Goal: Communication & Community: Answer question/provide support

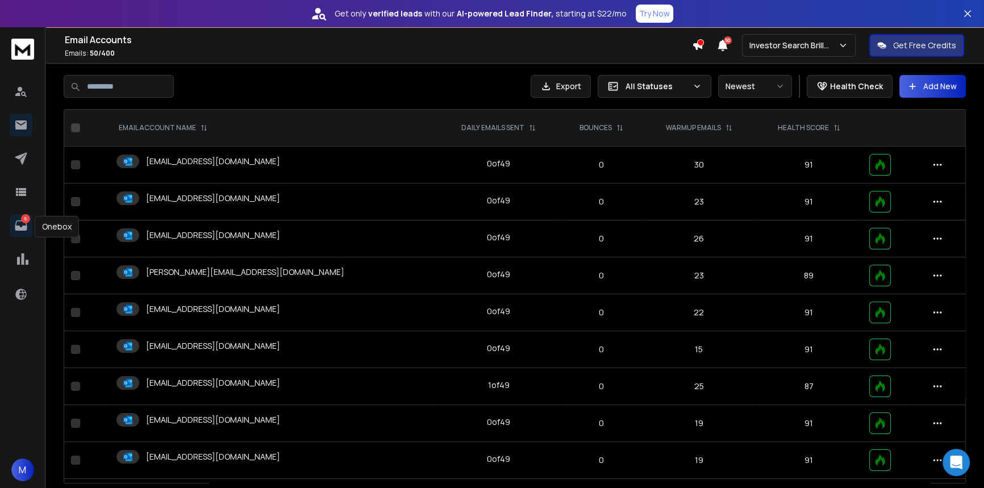
click at [22, 227] on icon at bounding box center [21, 226] width 14 height 14
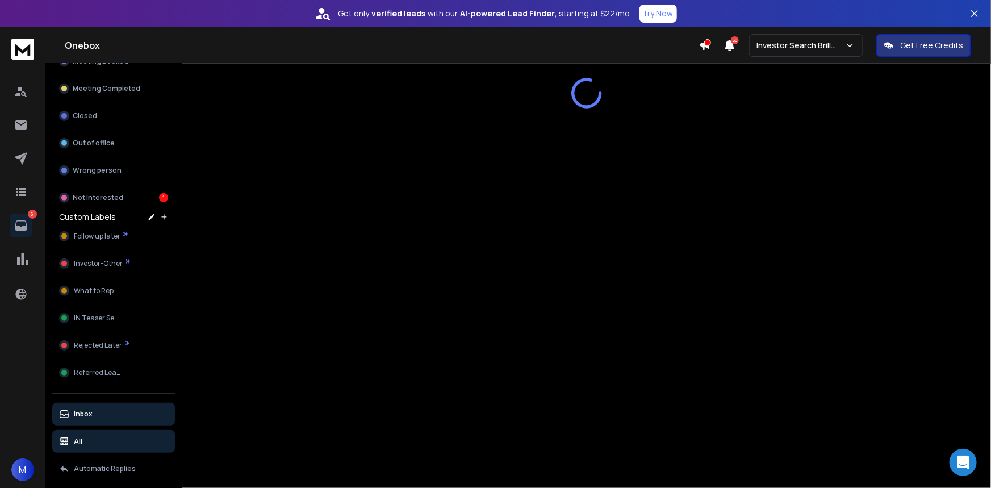
scroll to position [309, 0]
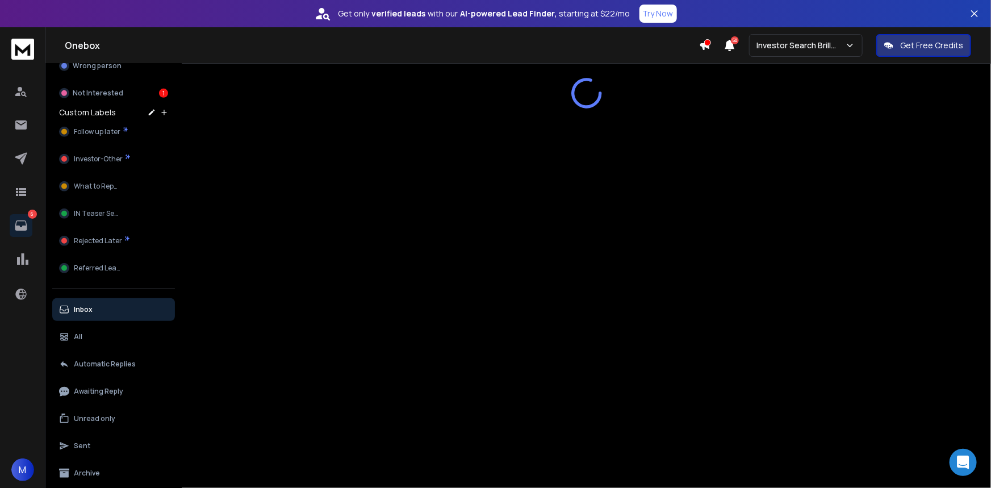
click at [106, 266] on span "Referred Leads" at bounding box center [99, 267] width 50 height 9
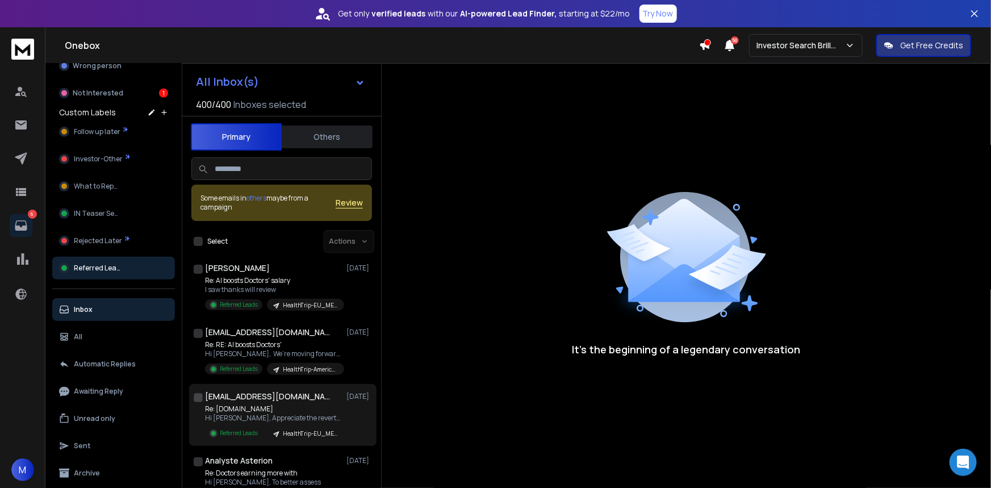
scroll to position [15, 0]
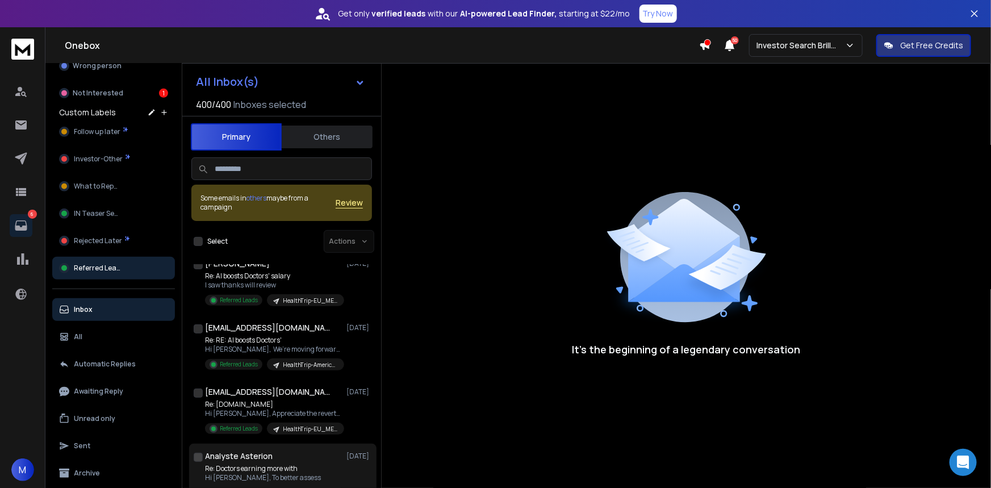
click at [321, 464] on p "Re: Doctors earning more with" at bounding box center [273, 468] width 136 height 9
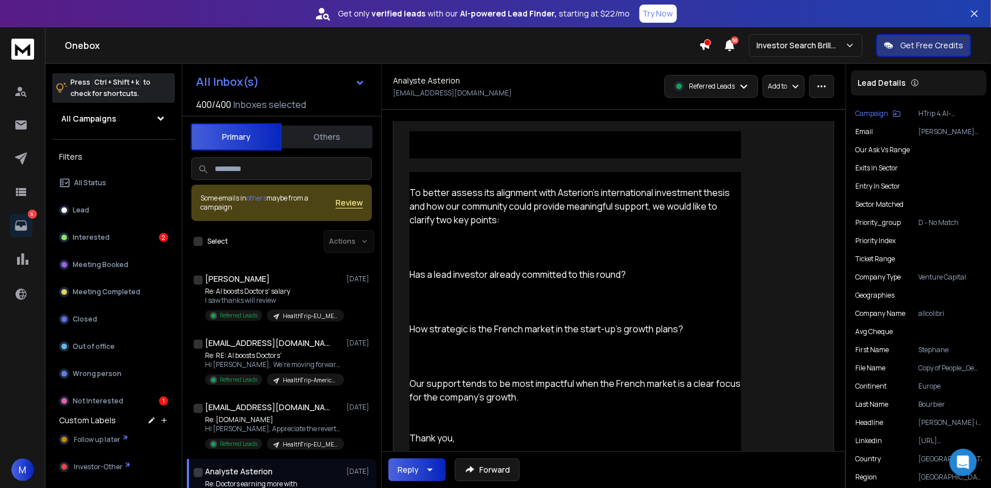
scroll to position [0, 0]
click at [92, 237] on p "Interested" at bounding box center [91, 239] width 37 height 9
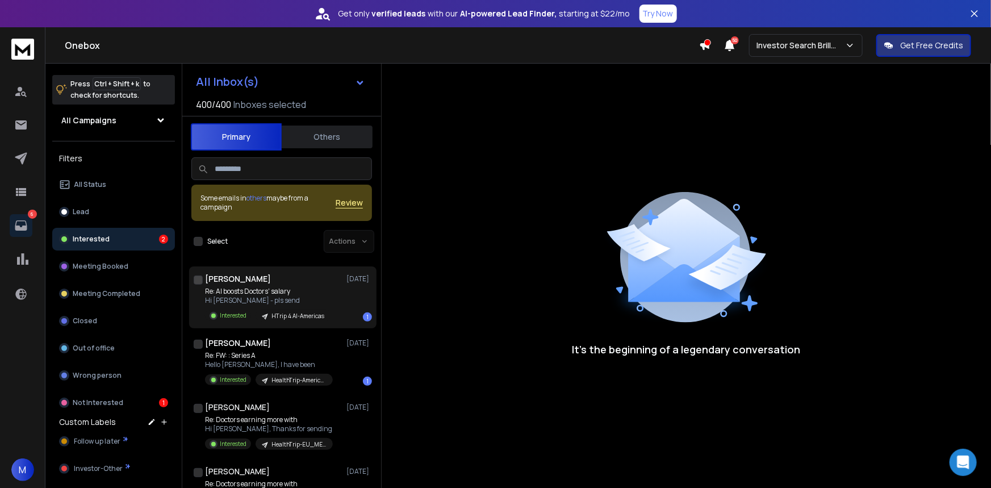
click at [277, 296] on p "Hi [PERSON_NAME] - pls send" at bounding box center [268, 300] width 126 height 9
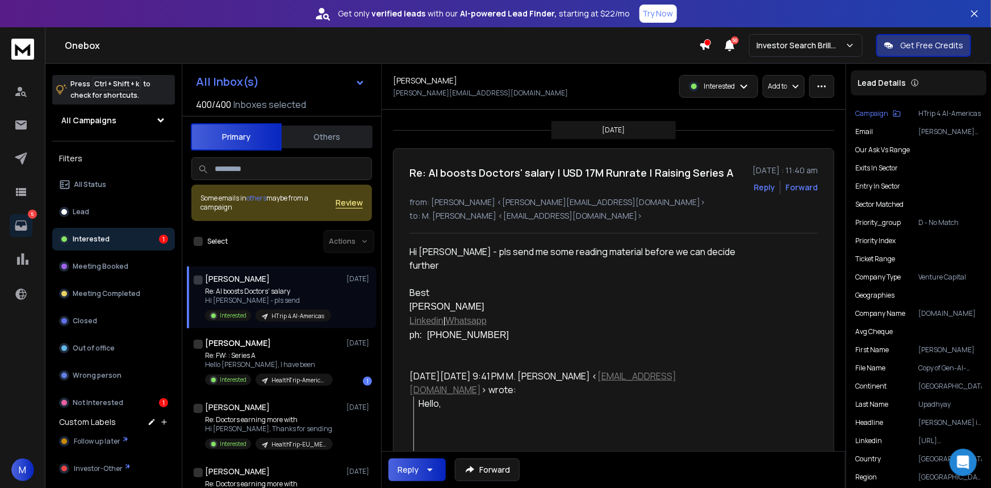
click at [755, 189] on button "Reply" at bounding box center [765, 187] width 22 height 11
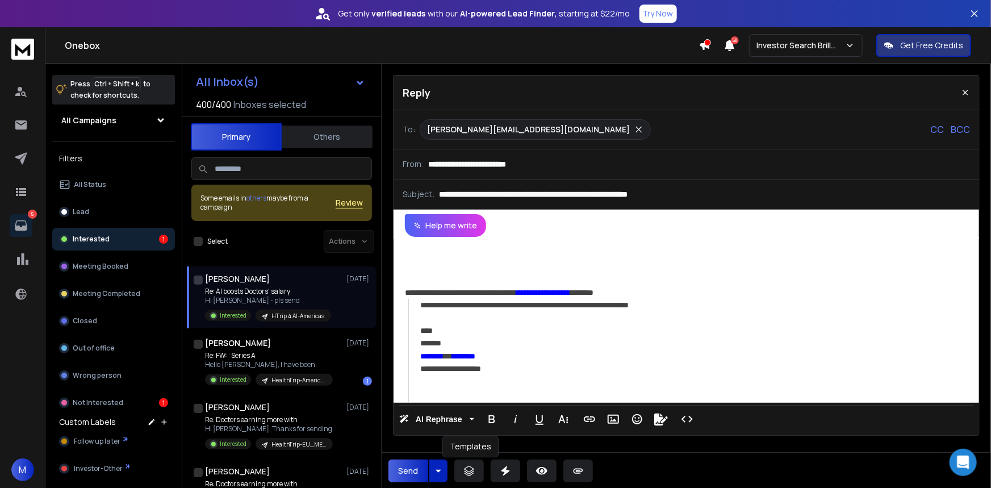
click at [475, 467] on button at bounding box center [469, 470] width 30 height 23
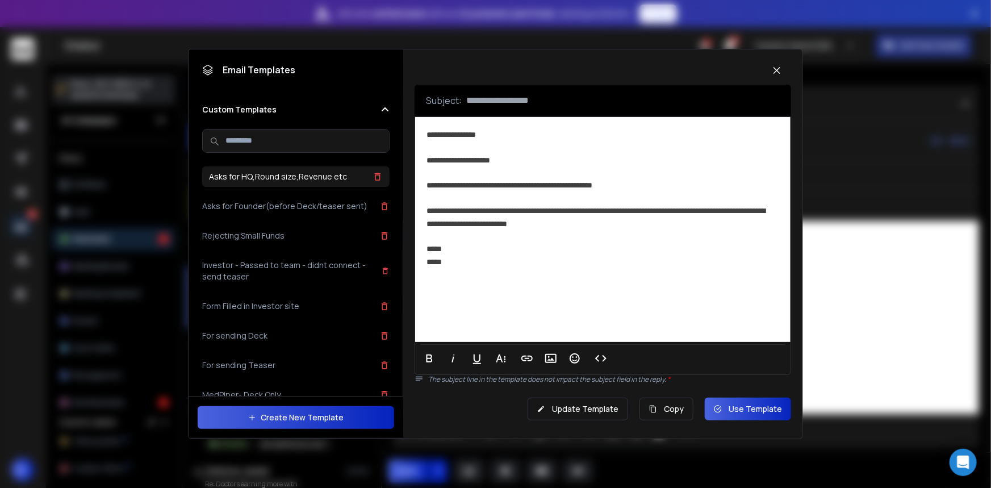
click at [244, 330] on h3 "For sending Deck" at bounding box center [234, 335] width 65 height 11
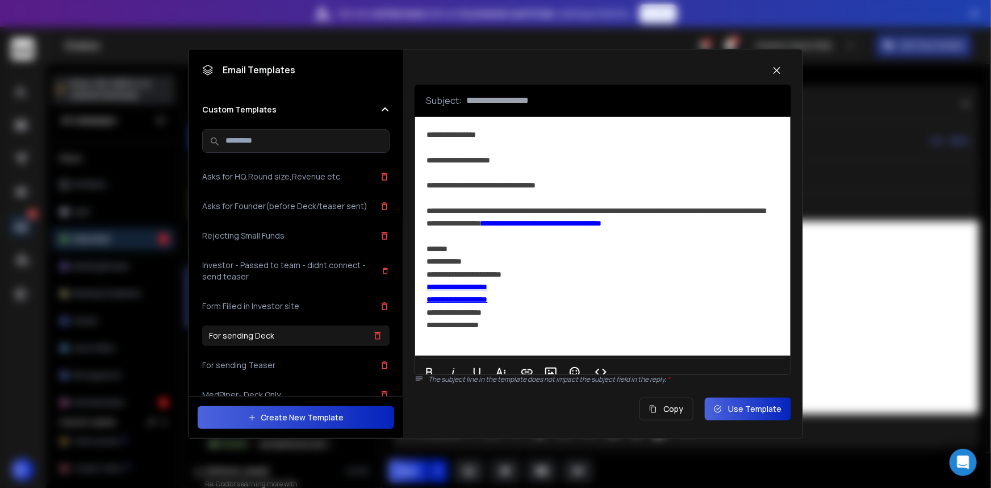
click at [722, 403] on button "Use Template" at bounding box center [748, 409] width 86 height 23
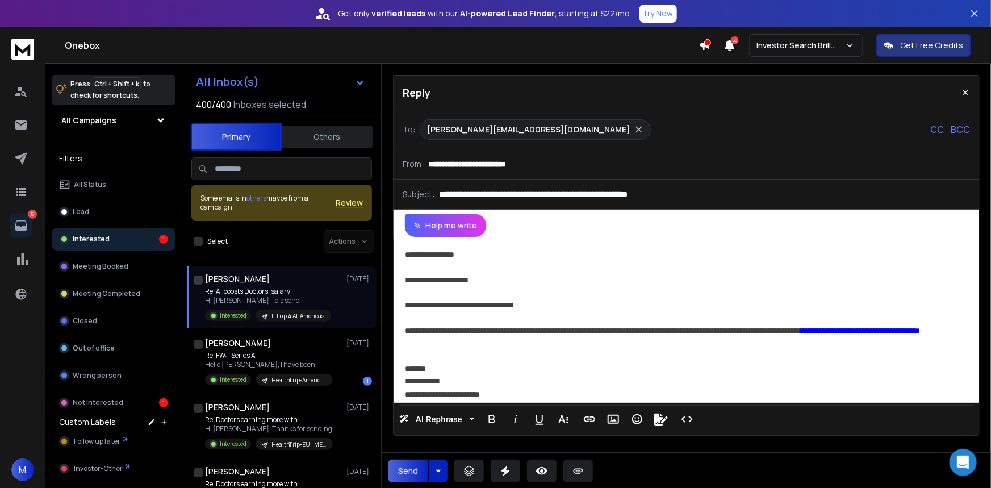
click at [941, 129] on p "CC" at bounding box center [937, 130] width 14 height 14
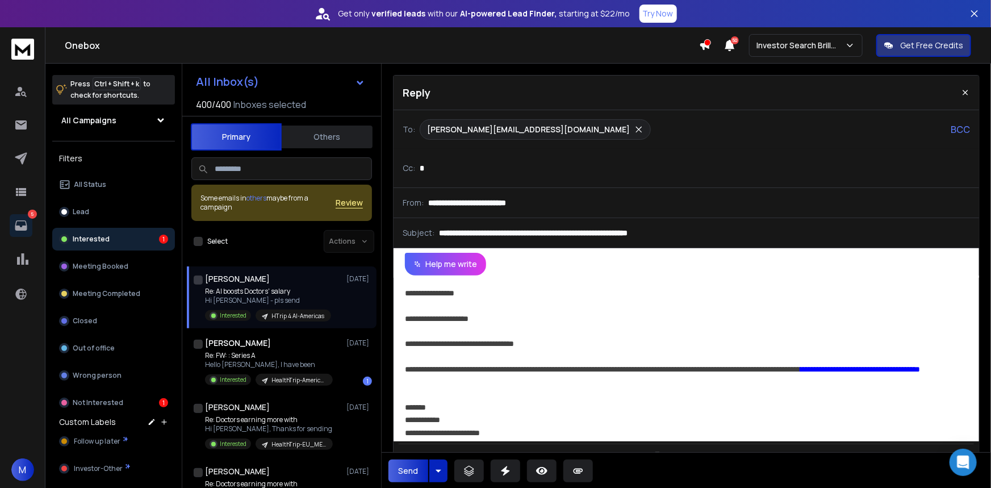
type input "**********"
click at [595, 151] on div "Cc: [PERSON_NAME][EMAIL_ADDRESS][DOMAIN_NAME]" at bounding box center [686, 168] width 585 height 39
click at [655, 171] on input at bounding box center [695, 168] width 80 height 20
type input "**********"
click at [663, 167] on div "[PERSON_NAME][EMAIL_ADDRESS][DOMAIN_NAME]" at bounding box center [695, 168] width 550 height 20
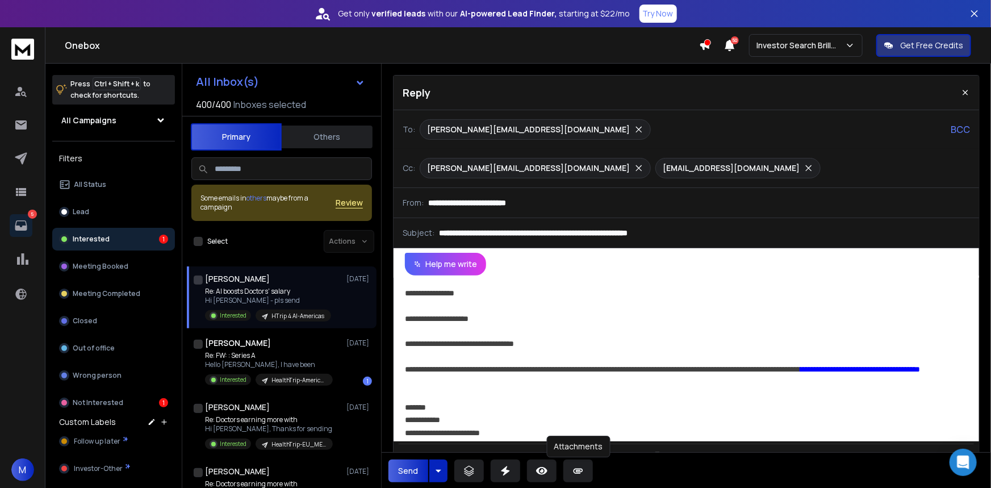
click at [574, 471] on icon at bounding box center [579, 470] width 10 height 5
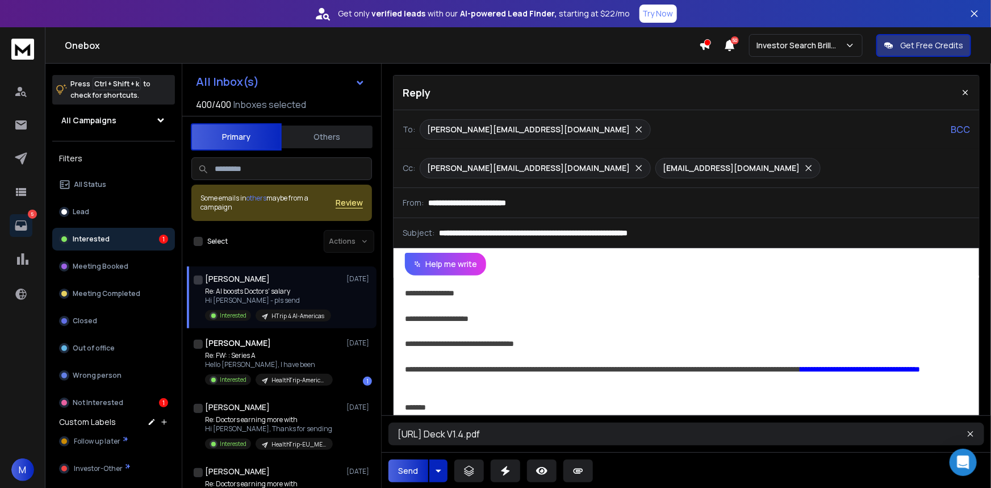
click at [412, 468] on button "Send" at bounding box center [408, 470] width 40 height 23
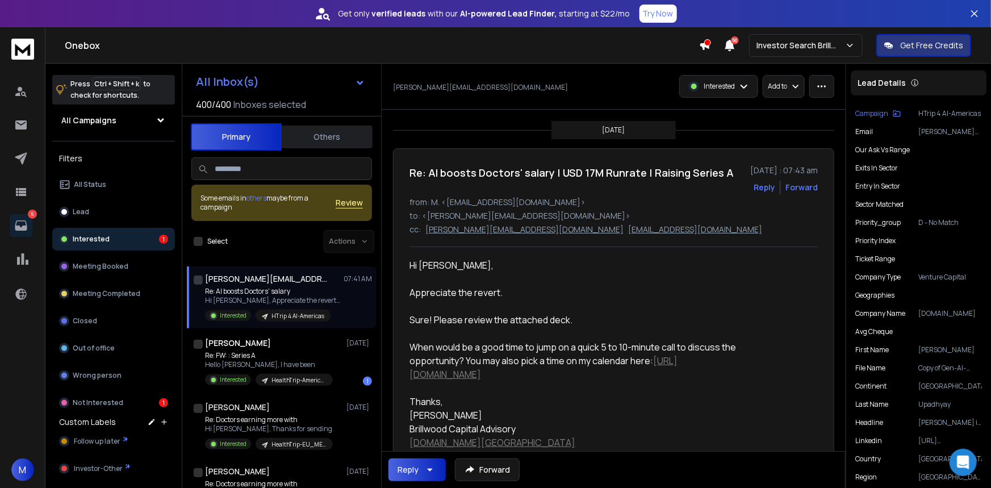
click at [721, 92] on div "Interested" at bounding box center [719, 87] width 78 height 22
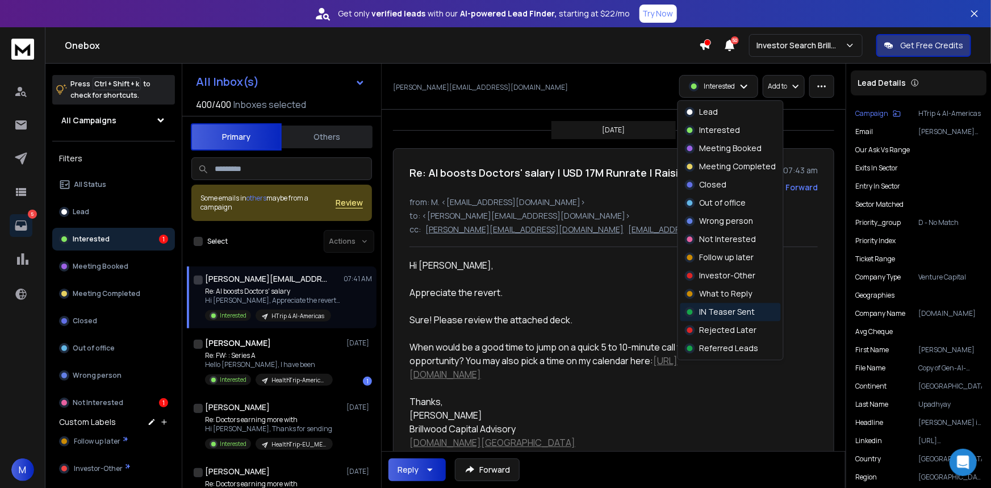
click at [741, 307] on p "IN Teaser Sent" at bounding box center [728, 311] width 56 height 11
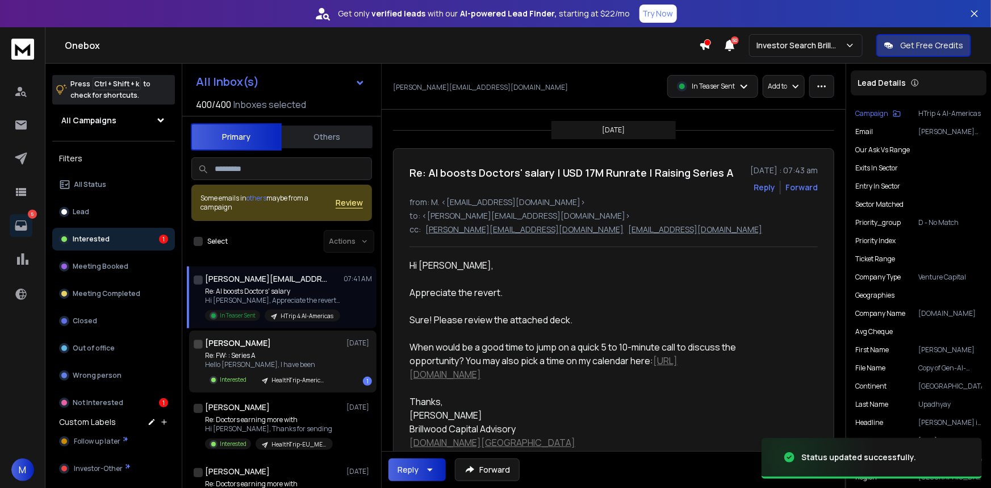
click at [280, 354] on p "Re: FW: : Series A" at bounding box center [269, 355] width 128 height 9
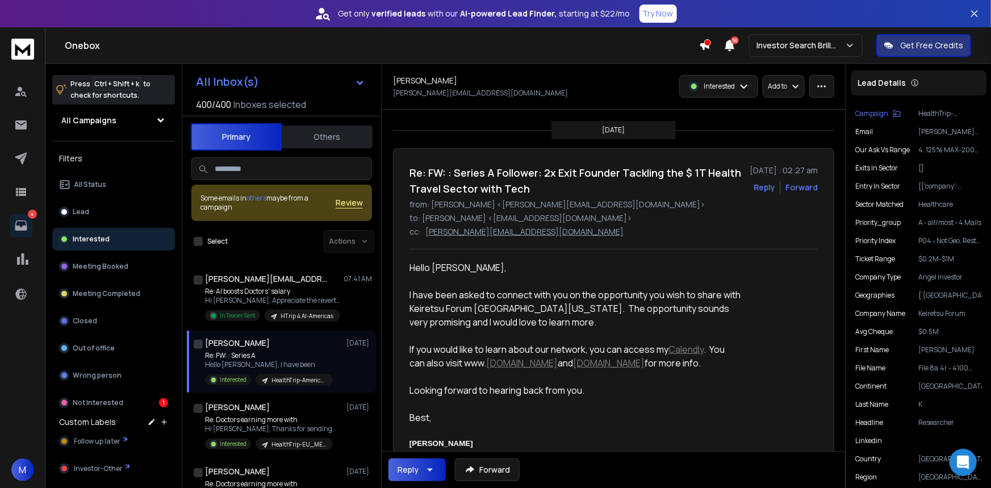
scroll to position [51, 0]
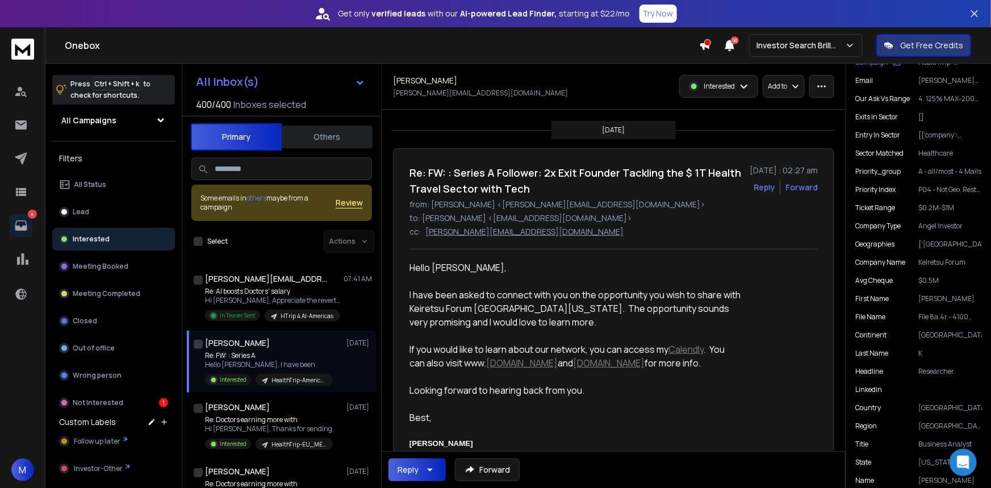
click at [689, 348] on link "Calendly" at bounding box center [685, 349] width 35 height 12
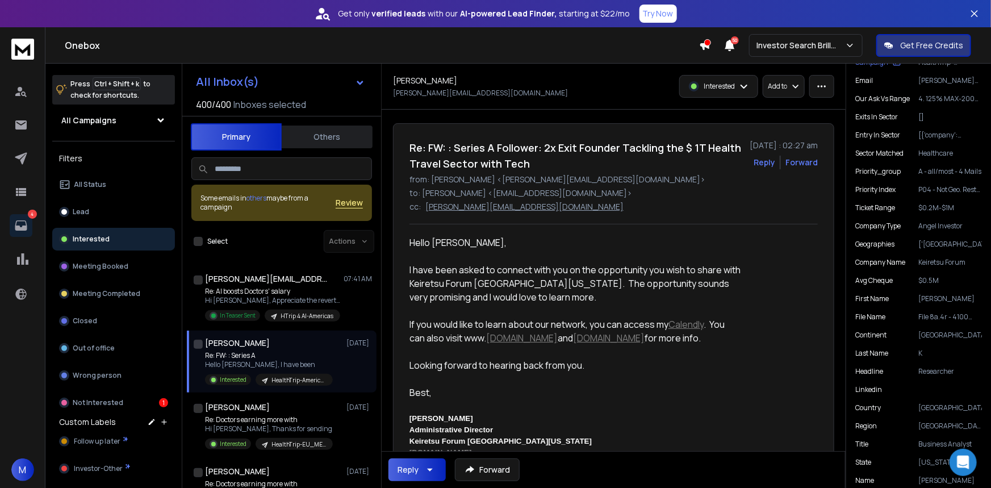
scroll to position [23, 0]
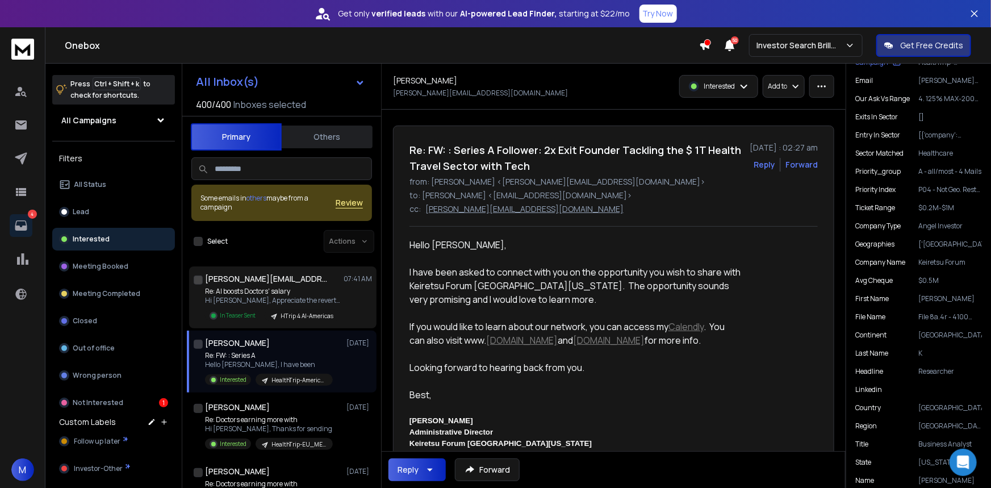
click at [329, 298] on p "Hi [PERSON_NAME], Appreciate the revert. Sure! Please" at bounding box center [273, 300] width 136 height 9
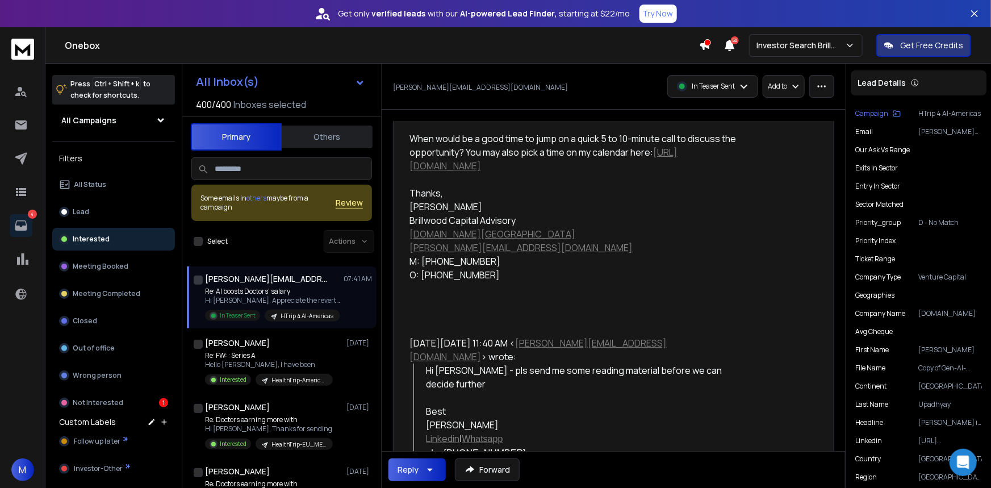
scroll to position [197, 0]
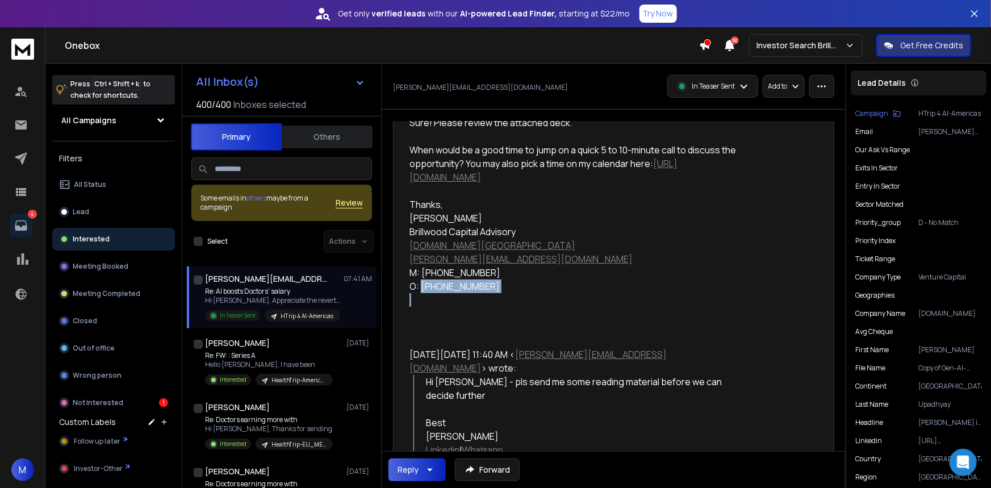
drag, startPoint x: 423, startPoint y: 288, endPoint x: 489, endPoint y: 295, distance: 66.7
copy div "[PHONE_NUMBER]"
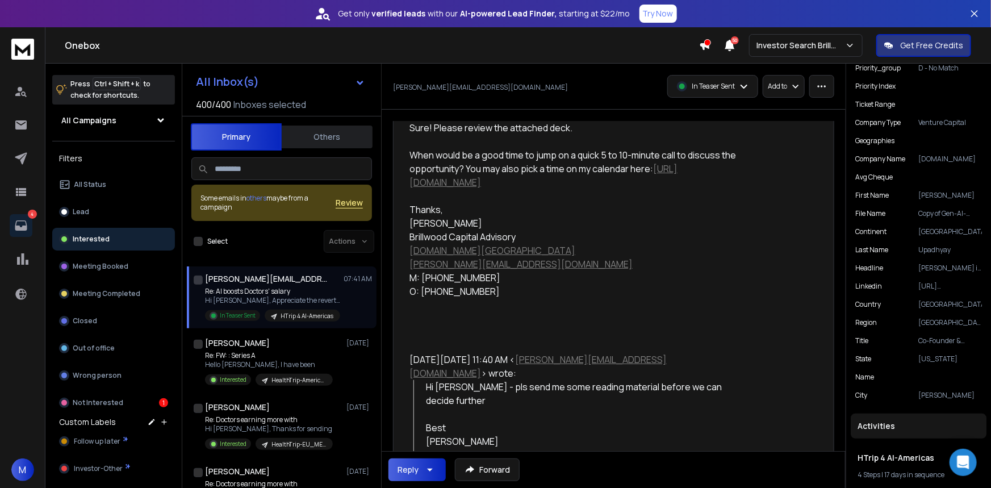
scroll to position [206, 0]
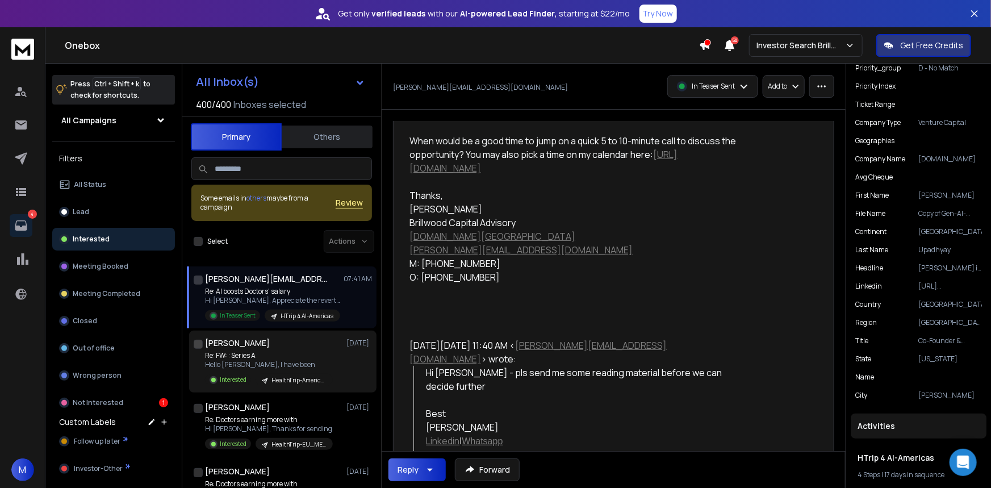
click at [261, 357] on p "Re: FW: : Series A" at bounding box center [269, 355] width 128 height 9
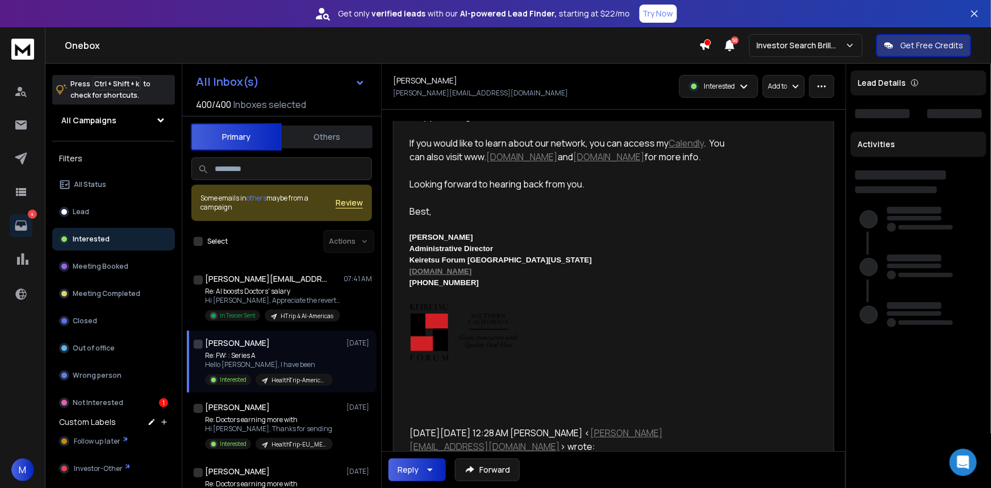
scroll to position [0, 0]
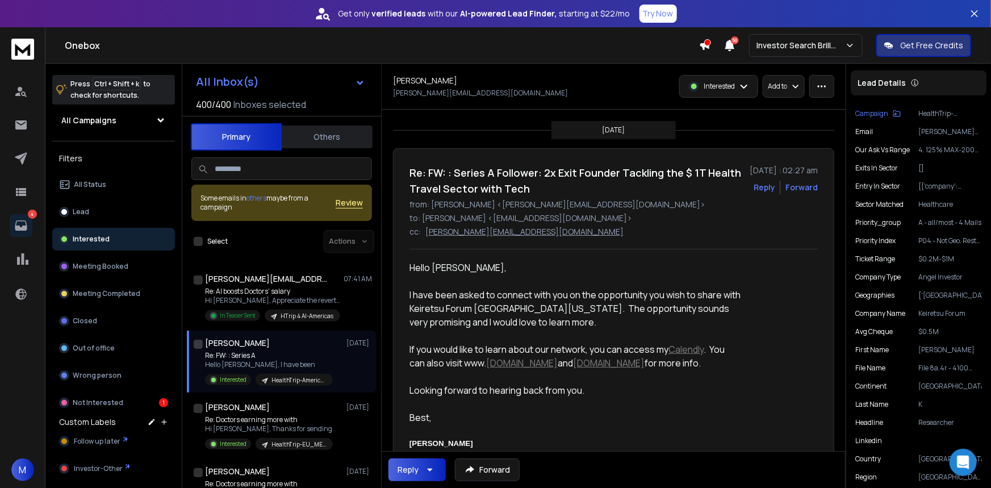
click at [760, 182] on button "Reply" at bounding box center [765, 187] width 22 height 11
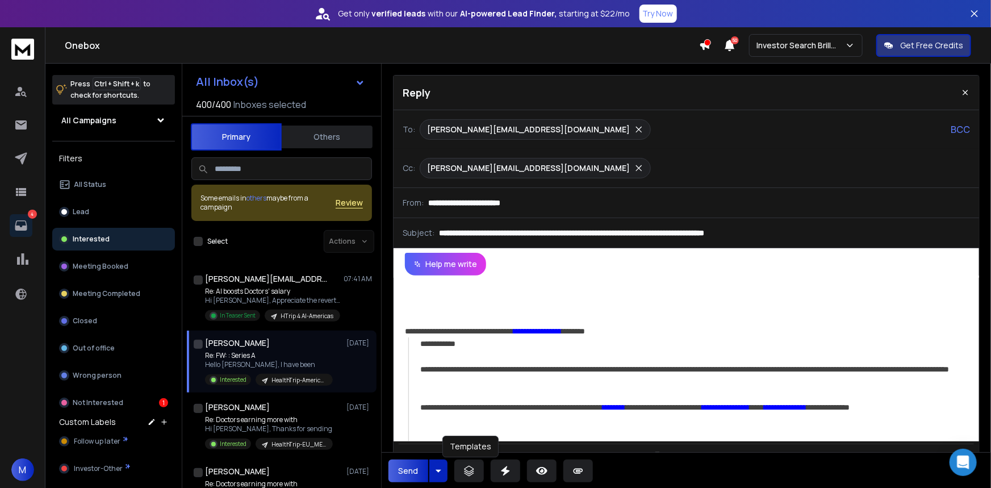
click at [461, 475] on button at bounding box center [469, 470] width 30 height 23
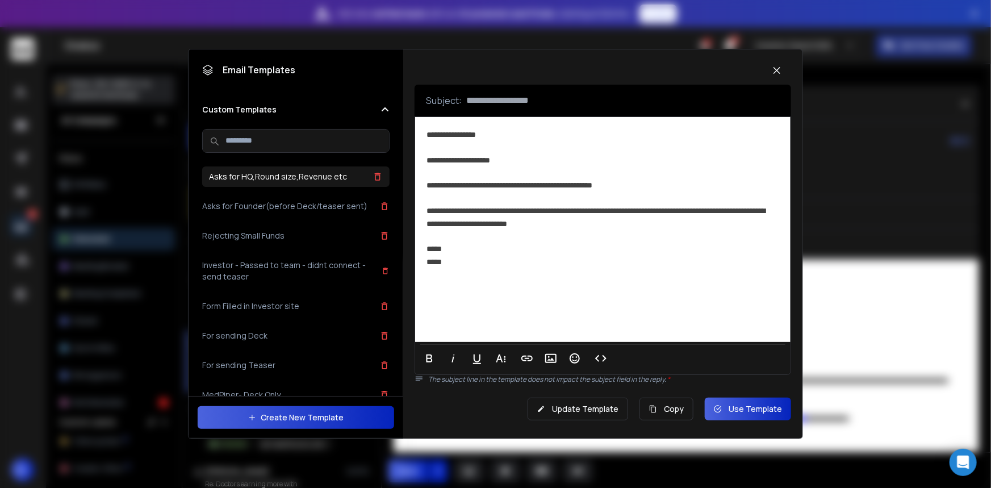
click at [296, 145] on input at bounding box center [296, 140] width 186 height 23
type input "******"
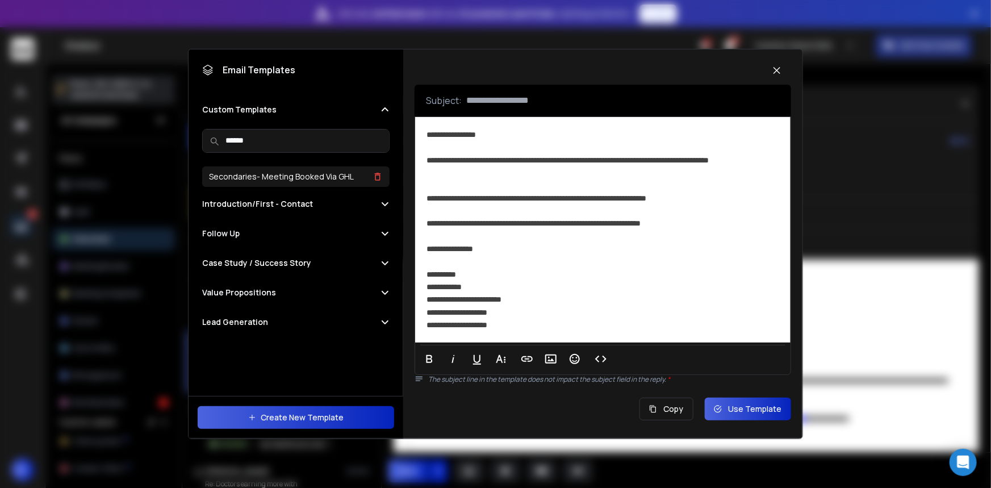
click at [752, 408] on button "Use Template" at bounding box center [748, 409] width 86 height 23
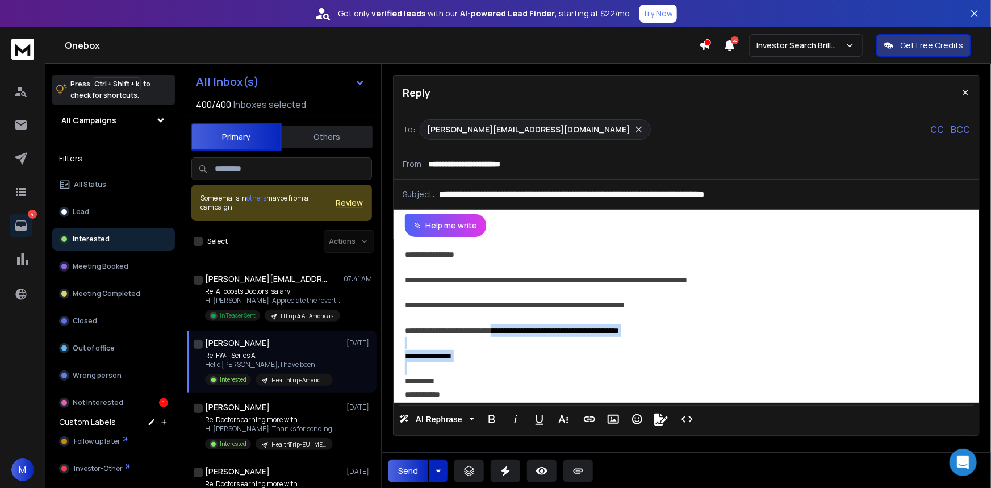
drag, startPoint x: 667, startPoint y: 366, endPoint x: 511, endPoint y: 334, distance: 158.8
click at [511, 334] on div "**********" at bounding box center [681, 330] width 553 height 12
click at [662, 330] on div "**********" at bounding box center [681, 330] width 553 height 12
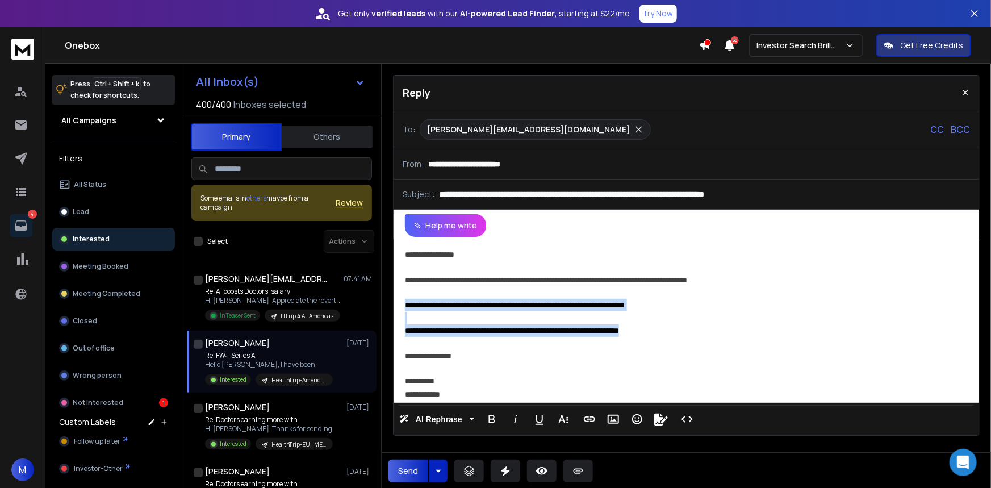
drag, startPoint x: 662, startPoint y: 330, endPoint x: 400, endPoint y: 309, distance: 262.6
click at [400, 309] on div "**********" at bounding box center [686, 320] width 585 height 166
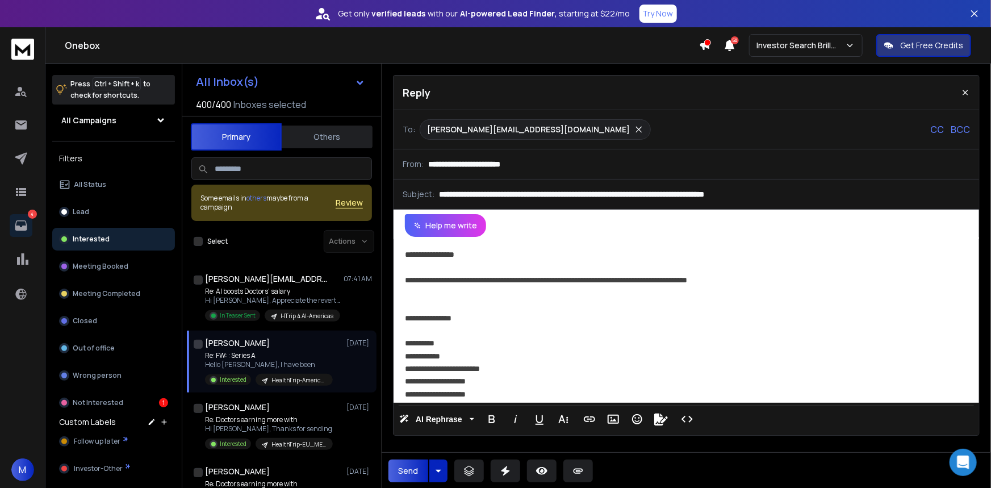
click at [533, 280] on div "**********" at bounding box center [681, 280] width 553 height 12
drag, startPoint x: 502, startPoint y: 281, endPoint x: 522, endPoint y: 281, distance: 19.9
click at [522, 281] on div "**********" at bounding box center [681, 280] width 553 height 12
click at [503, 280] on div "**********" at bounding box center [681, 280] width 553 height 12
click at [570, 278] on div "**********" at bounding box center [681, 280] width 553 height 12
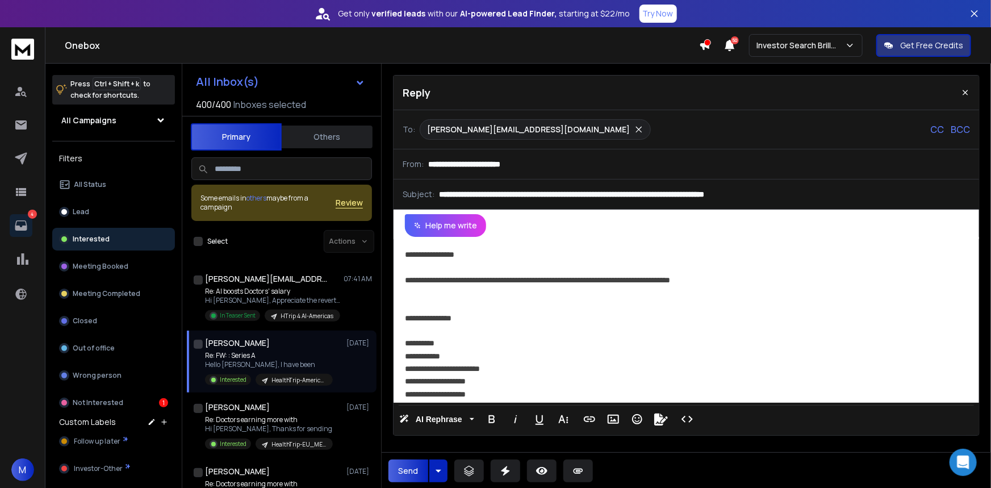
click at [594, 281] on div "**********" at bounding box center [681, 280] width 553 height 12
drag, startPoint x: 458, startPoint y: 253, endPoint x: 413, endPoint y: 257, distance: 44.5
click at [413, 257] on div "**********" at bounding box center [681, 254] width 553 height 12
click at [931, 123] on p "CC" at bounding box center [937, 130] width 14 height 14
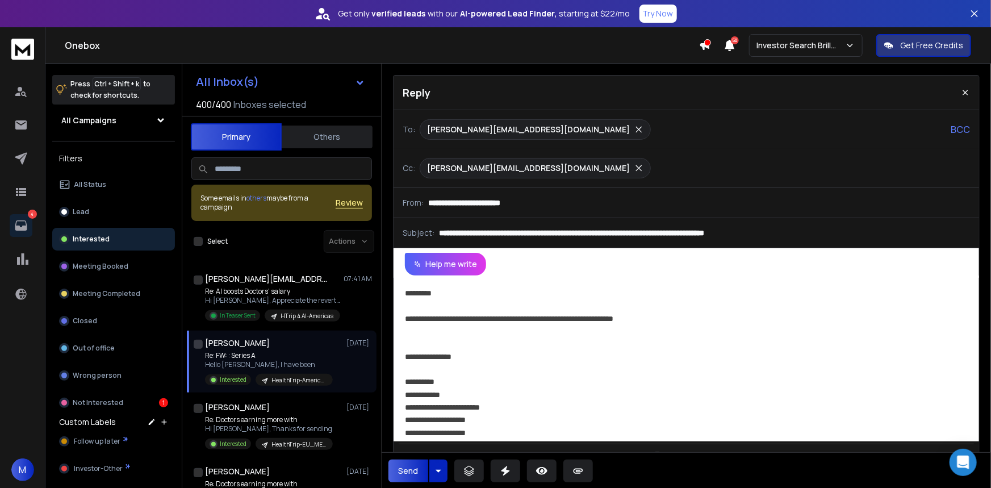
click at [655, 172] on input at bounding box center [695, 168] width 80 height 20
type input "**********"
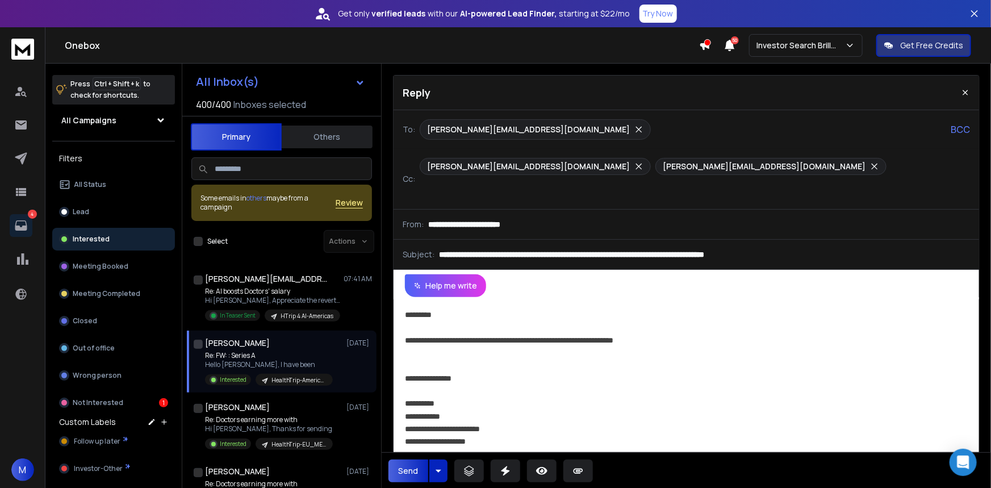
click at [684, 173] on div "[PERSON_NAME][EMAIL_ADDRESS][DOMAIN_NAME] [PERSON_NAME][EMAIL_ADDRESS][DOMAIN_N…" at bounding box center [695, 179] width 550 height 42
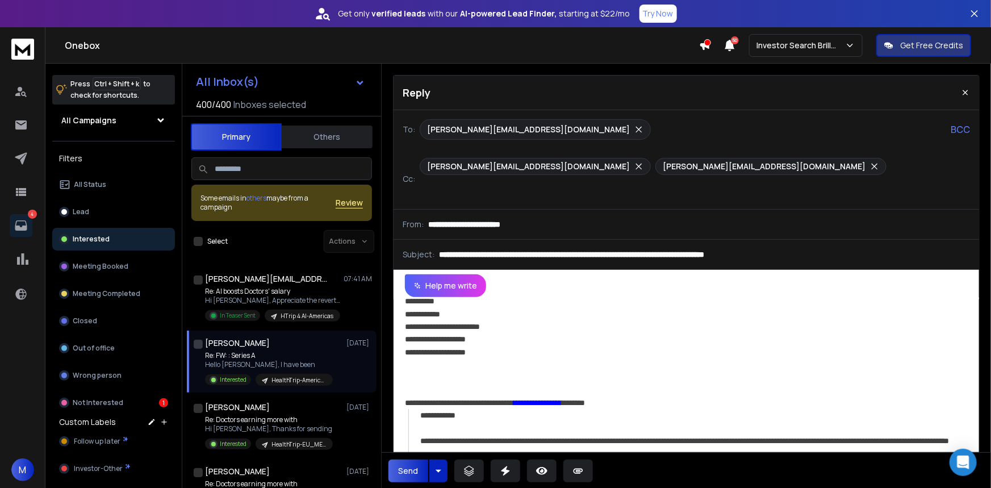
scroll to position [103, 0]
drag, startPoint x: 413, startPoint y: 473, endPoint x: 676, endPoint y: 338, distance: 295.4
click at [676, 338] on div "**********" at bounding box center [686, 350] width 587 height 551
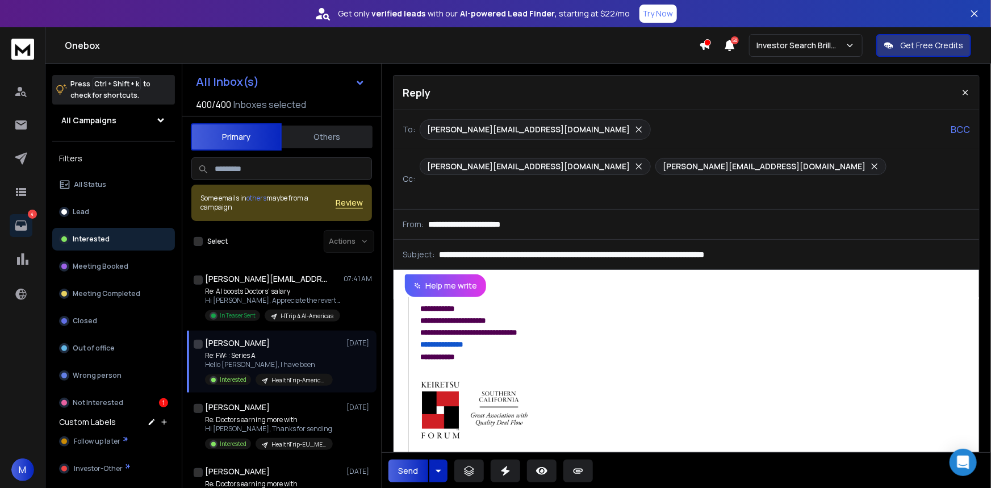
scroll to position [309, 0]
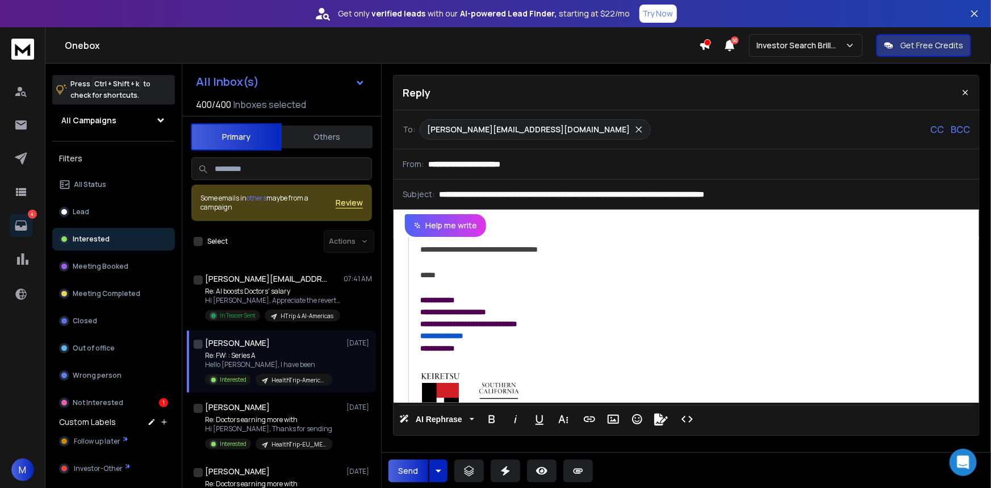
drag, startPoint x: 466, startPoint y: 378, endPoint x: 433, endPoint y: 341, distance: 49.1
drag, startPoint x: 433, startPoint y: 341, endPoint x: 420, endPoint y: 334, distance: 14.5
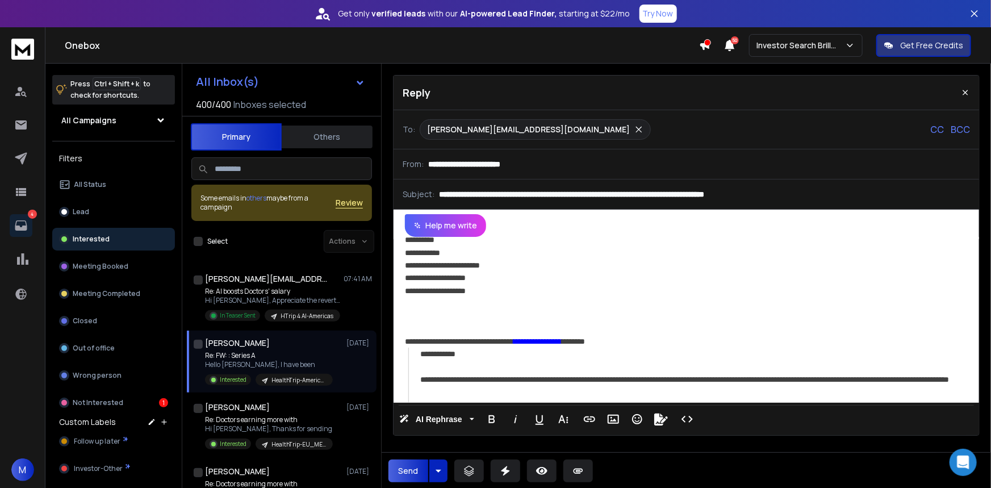
scroll to position [103, 0]
drag, startPoint x: 575, startPoint y: 341, endPoint x: 616, endPoint y: 344, distance: 40.5
click at [562, 344] on link "**********" at bounding box center [537, 342] width 48 height 8
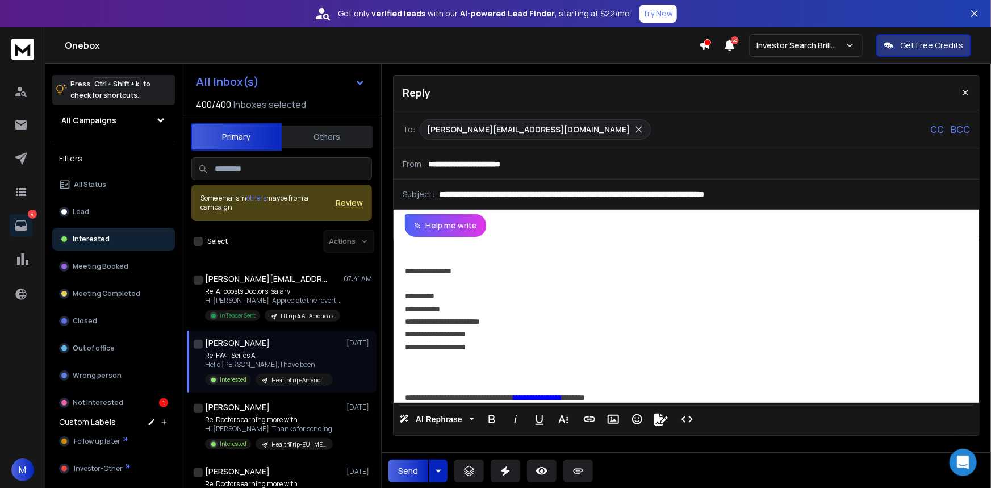
scroll to position [0, 0]
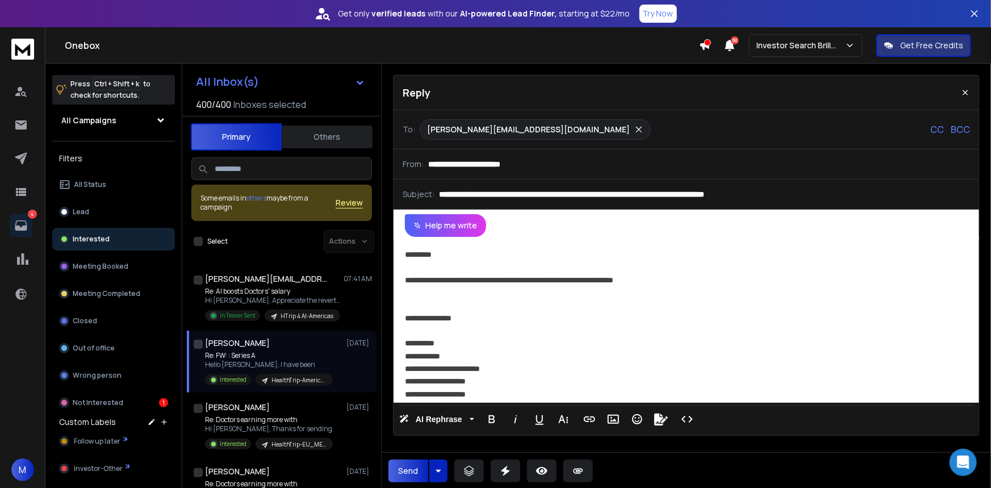
click at [550, 301] on div at bounding box center [685, 305] width 560 height 12
click at [433, 288] on div at bounding box center [681, 292] width 553 height 12
click at [585, 474] on button at bounding box center [578, 470] width 30 height 23
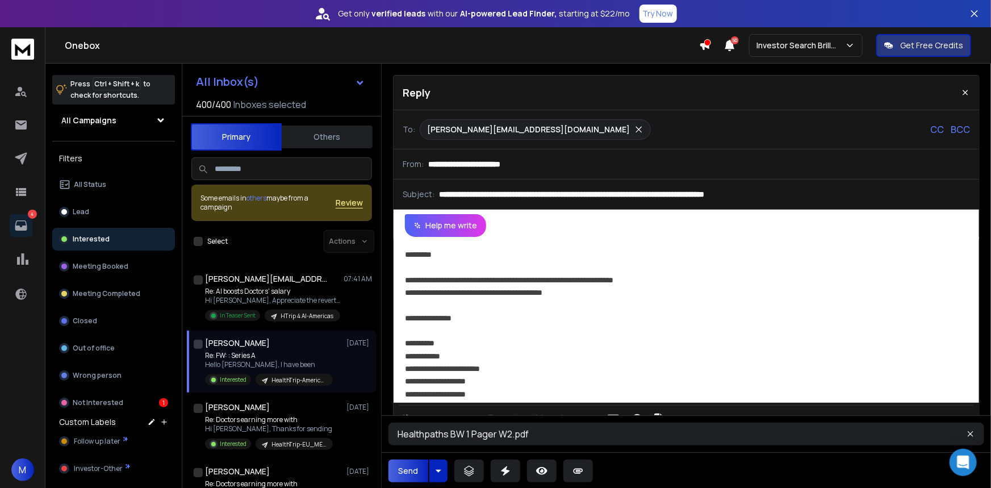
click at [930, 128] on p "CC" at bounding box center [937, 130] width 14 height 14
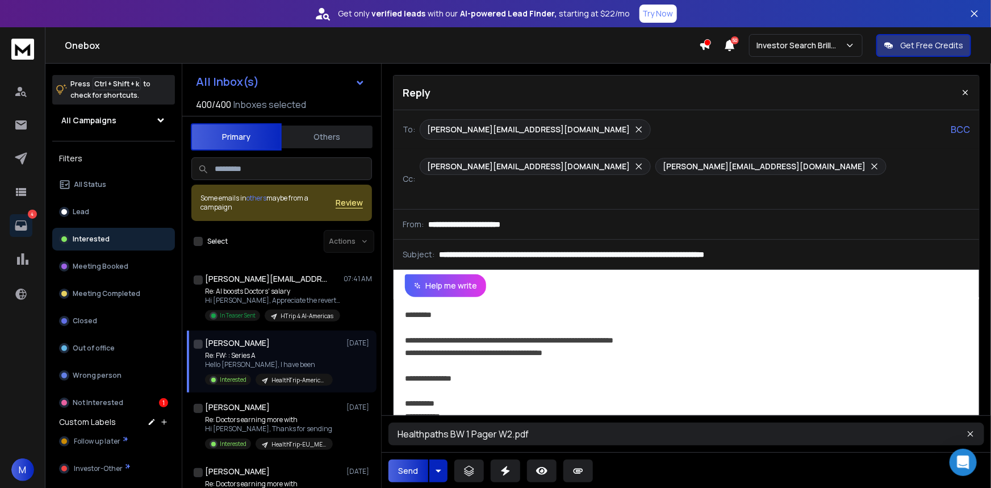
click at [411, 465] on button "Send" at bounding box center [408, 470] width 40 height 23
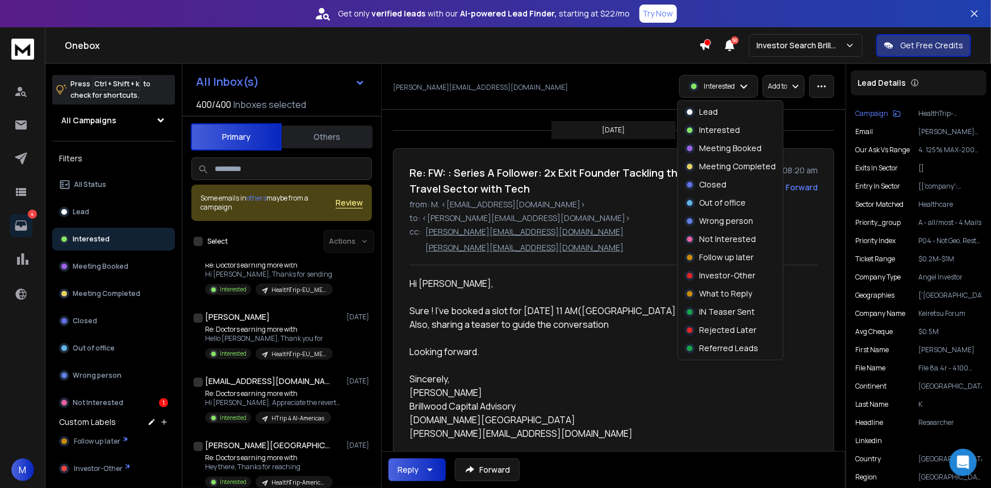
click at [730, 86] on p "Interested" at bounding box center [719, 86] width 31 height 9
click at [734, 143] on p "Meeting Booked" at bounding box center [731, 148] width 62 height 11
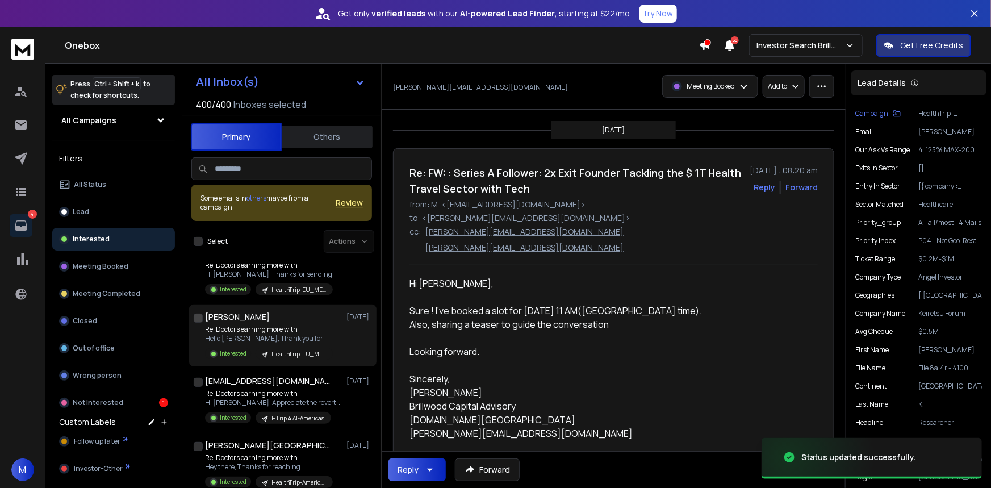
click at [300, 327] on p "Re: Doctors earning more with" at bounding box center [269, 329] width 128 height 9
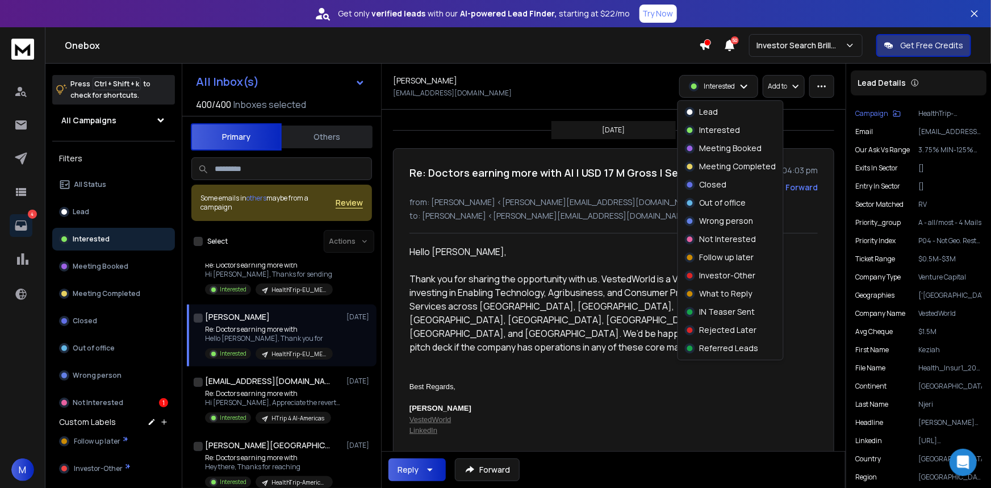
click at [739, 82] on icon at bounding box center [743, 86] width 9 height 9
click at [716, 295] on p "What to Reply" at bounding box center [726, 293] width 53 height 11
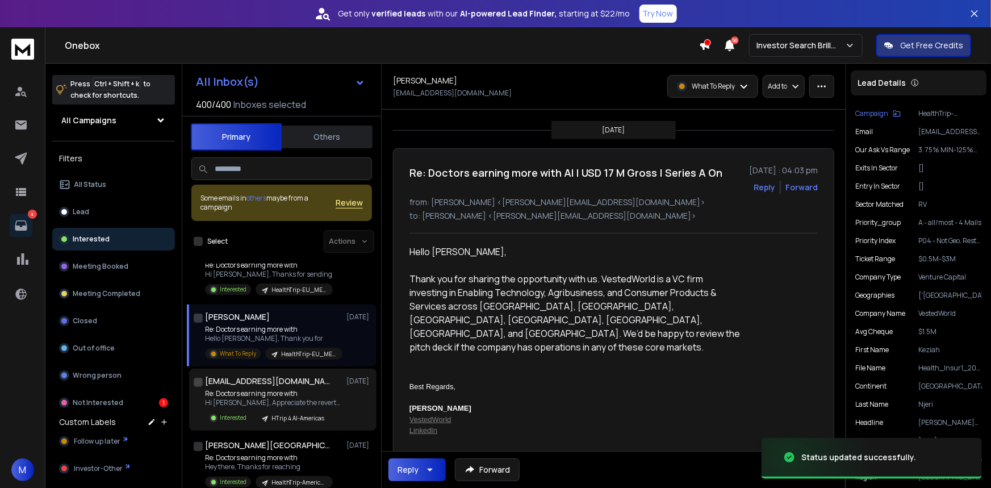
click at [275, 399] on p "Hi [PERSON_NAME], Appreciate the revert. Sure! I" at bounding box center [273, 402] width 136 height 9
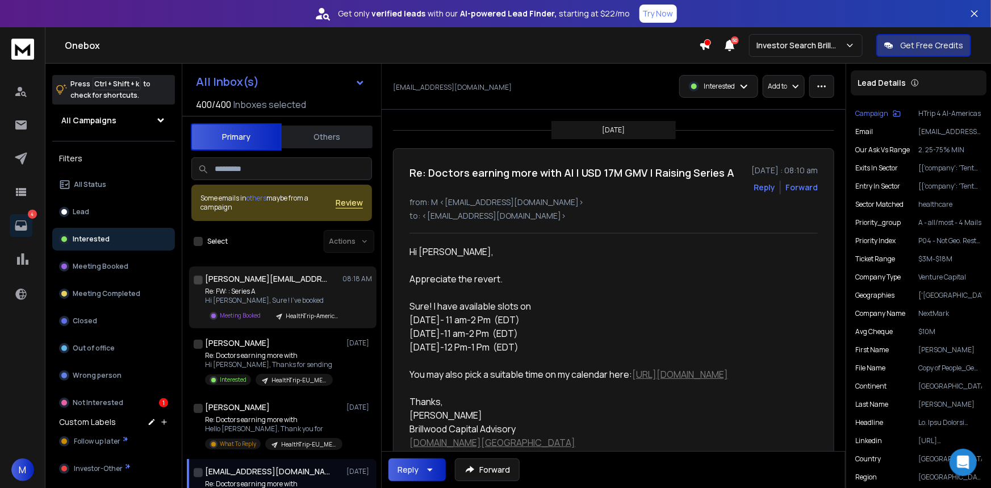
scroll to position [51, 0]
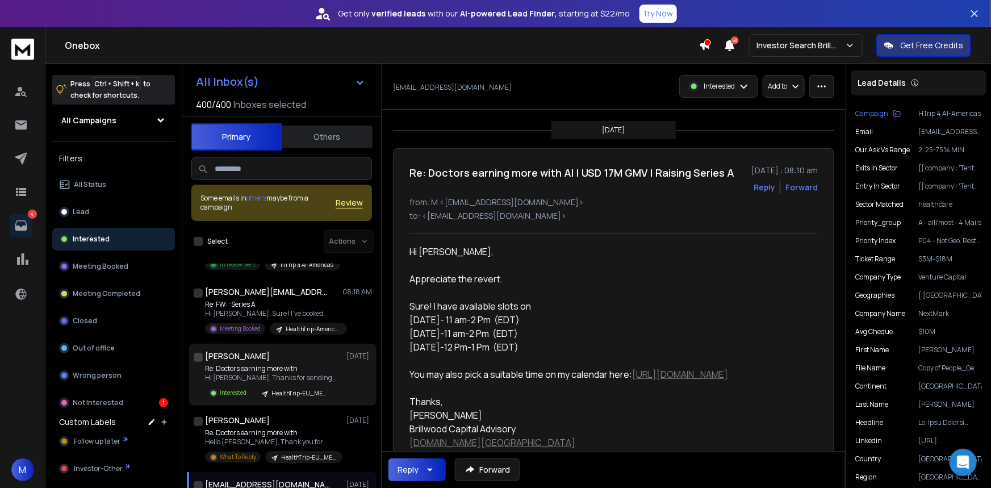
click at [288, 363] on div "[PERSON_NAME] [DATE] Re: Doctors earning more with Hi [PERSON_NAME], Thanks for…" at bounding box center [288, 374] width 167 height 48
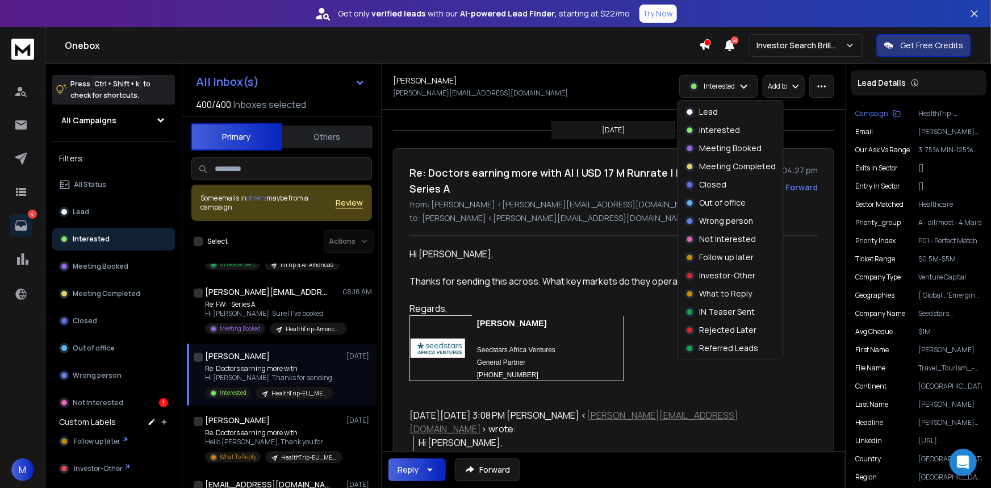
click at [717, 91] on div "Interested" at bounding box center [719, 87] width 78 height 22
click at [704, 291] on p "What to Reply" at bounding box center [726, 293] width 53 height 11
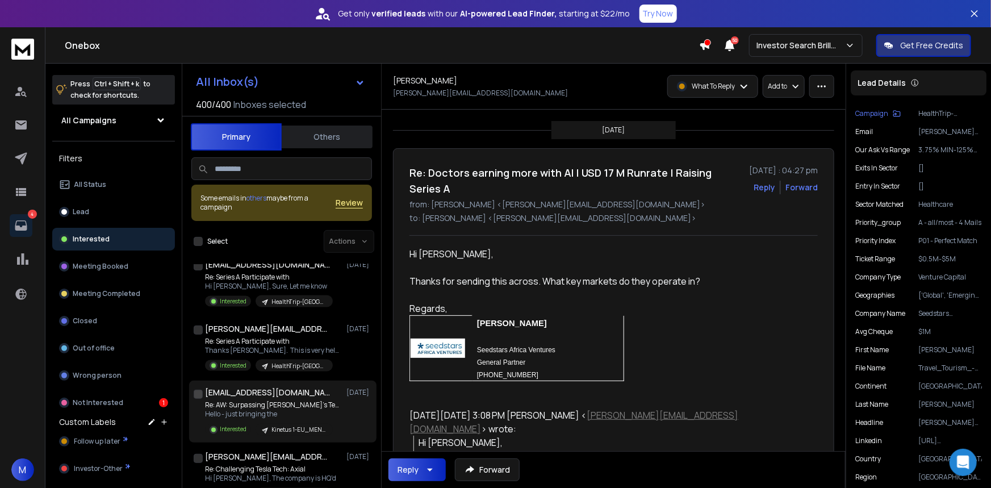
scroll to position [929, 0]
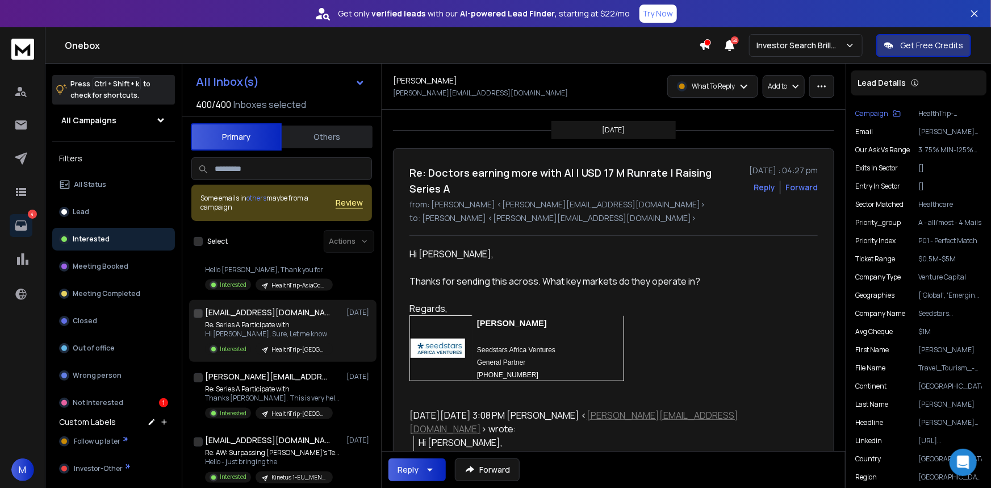
click at [316, 317] on div "[EMAIL_ADDRESS][DOMAIN_NAME] [DATE]" at bounding box center [288, 312] width 167 height 11
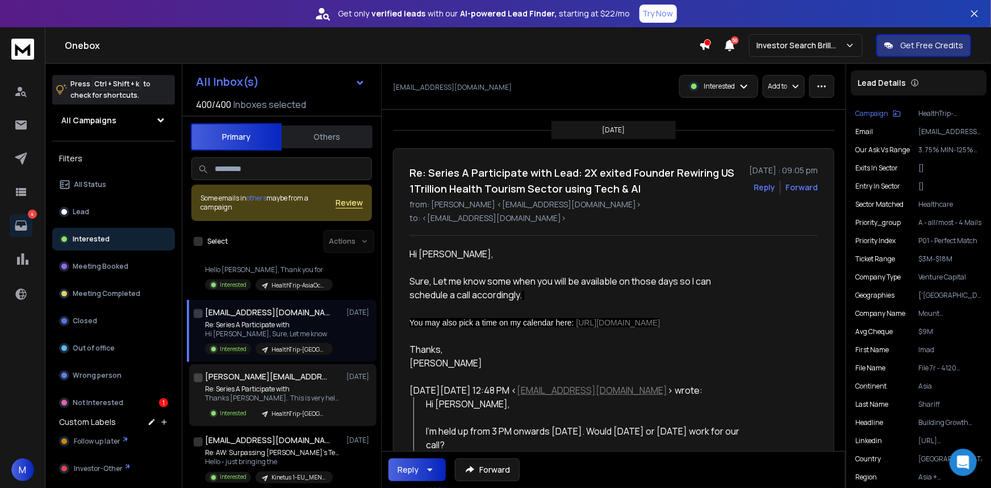
scroll to position [877, 0]
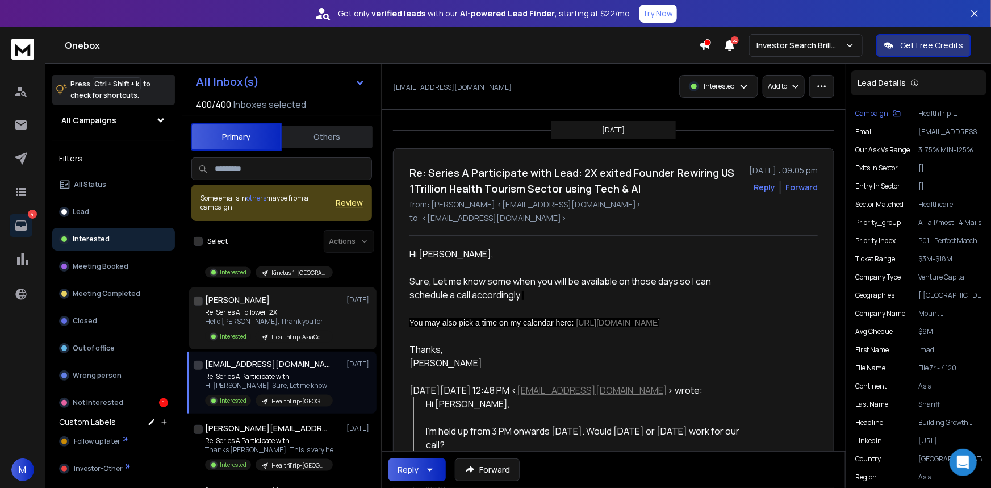
click at [353, 306] on div "[PERSON_NAME] [DATE] Re: Series A Follower: 2X Hello [PERSON_NAME], Thank you f…" at bounding box center [288, 318] width 167 height 48
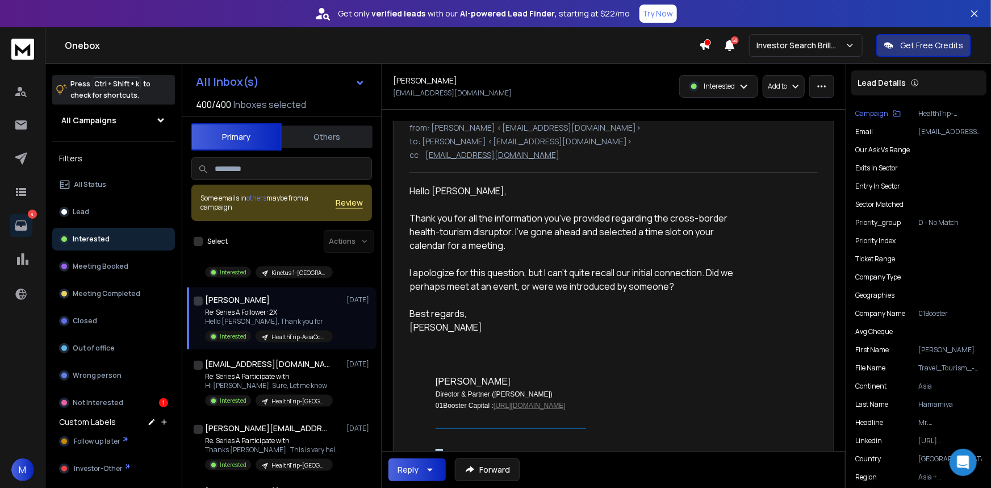
scroll to position [51, 0]
